Goal: Task Accomplishment & Management: Manage account settings

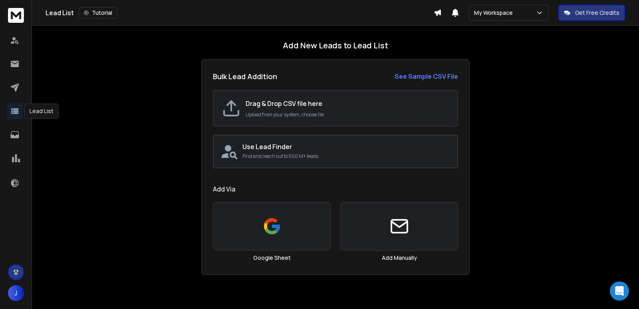
click at [13, 113] on icon at bounding box center [15, 111] width 10 height 10
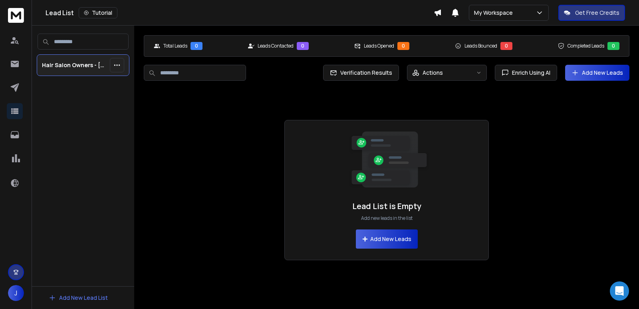
click at [118, 68] on icon "button" at bounding box center [116, 65] width 7 height 7
click at [132, 30] on div "Hair Salon Owners - [GEOGRAPHIC_DATA] - 1-5000 Add New Lead List" at bounding box center [83, 180] width 102 height 309
click at [368, 76] on span "Verification Results" at bounding box center [364, 73] width 55 height 8
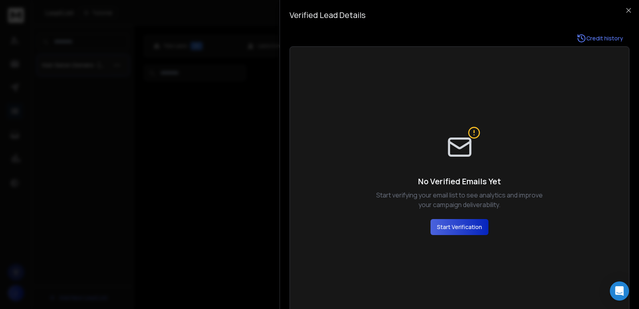
click at [628, 9] on icon "button" at bounding box center [629, 10] width 8 height 8
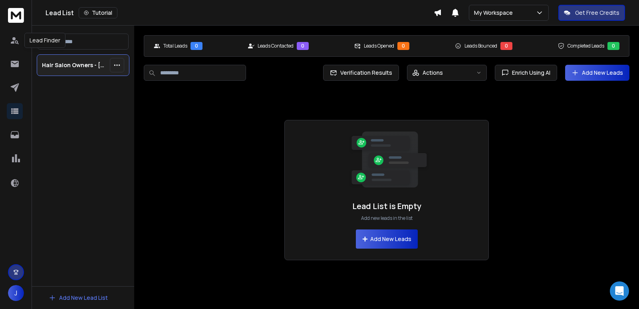
click at [14, 40] on circle at bounding box center [13, 38] width 3 height 3
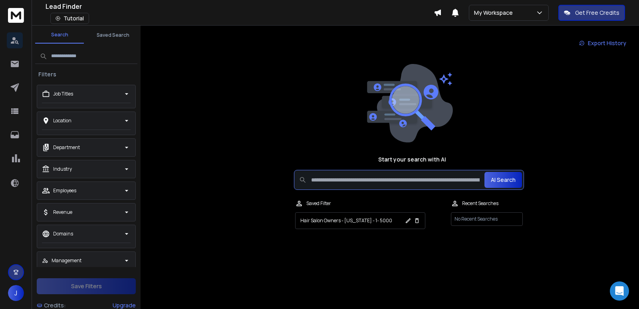
click at [613, 43] on link "Export History" at bounding box center [603, 43] width 60 height 16
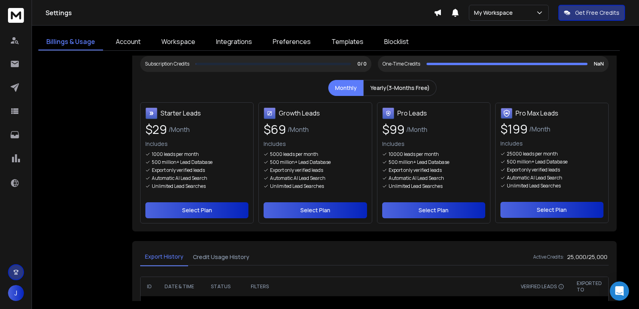
scroll to position [118, 0]
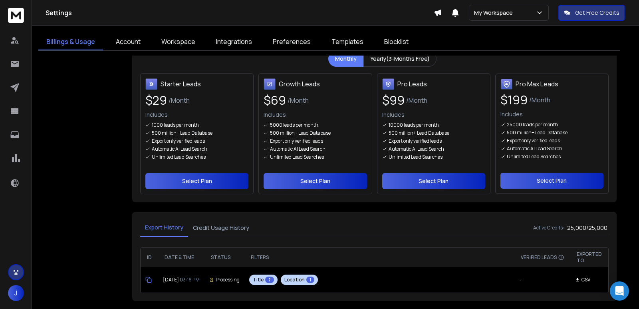
click at [585, 282] on span "CSV" at bounding box center [586, 279] width 9 height 6
drag, startPoint x: 578, startPoint y: 280, endPoint x: 550, endPoint y: 279, distance: 28.0
click at [577, 280] on icon at bounding box center [577, 279] width 5 height 5
click at [520, 280] on p "-" at bounding box center [520, 280] width 2 height 8
click at [147, 279] on rect at bounding box center [149, 280] width 4 height 4
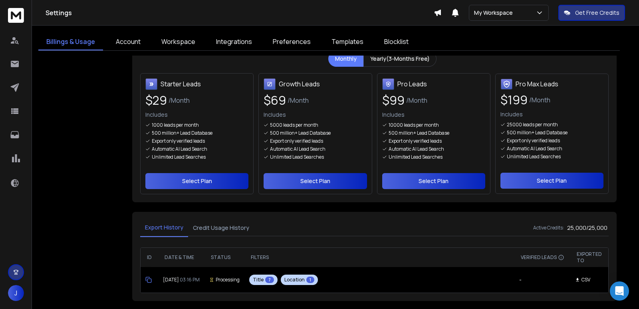
click at [207, 227] on button "Credit Usage History" at bounding box center [221, 228] width 66 height 18
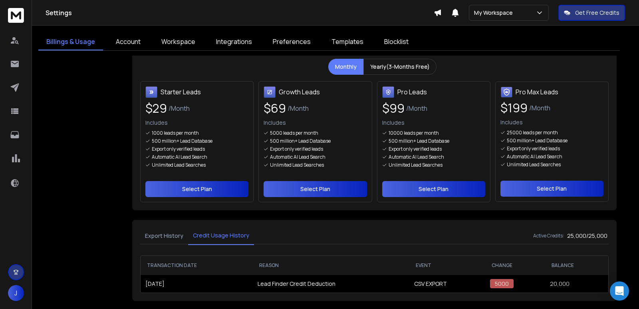
scroll to position [113, 0]
click at [161, 232] on button "Export History" at bounding box center [164, 236] width 48 height 18
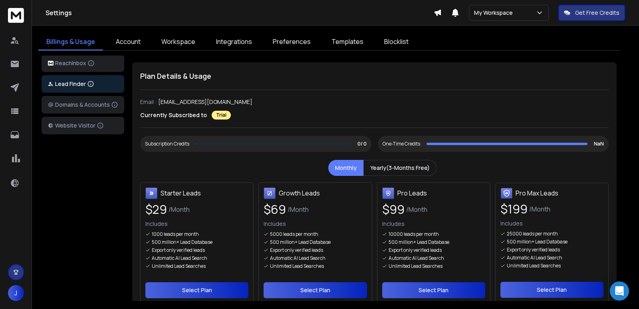
scroll to position [0, 0]
